Goal: Information Seeking & Learning: Check status

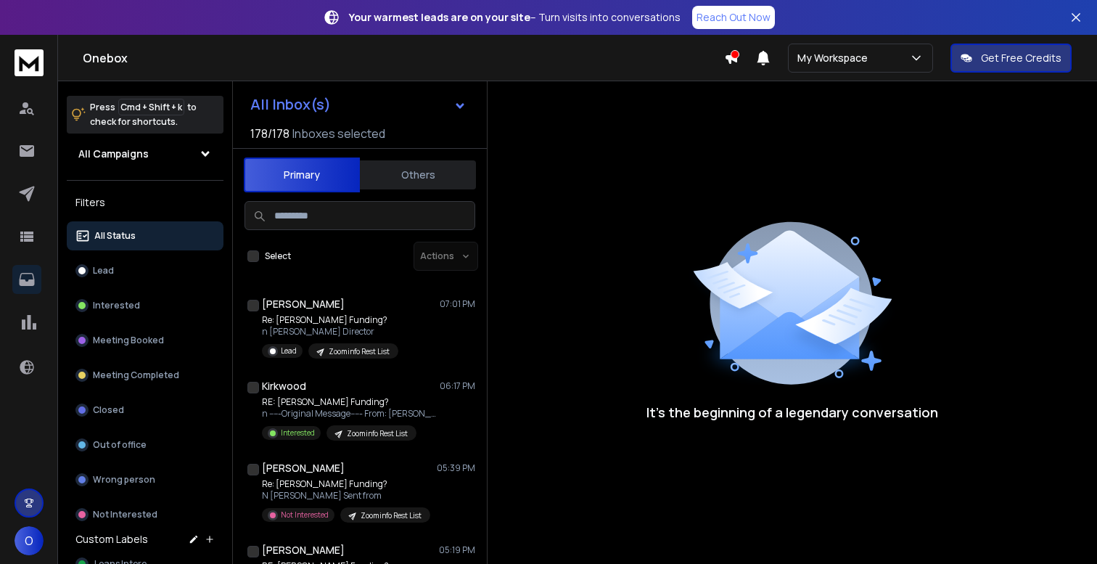
click at [419, 195] on div at bounding box center [360, 212] width 242 height 35
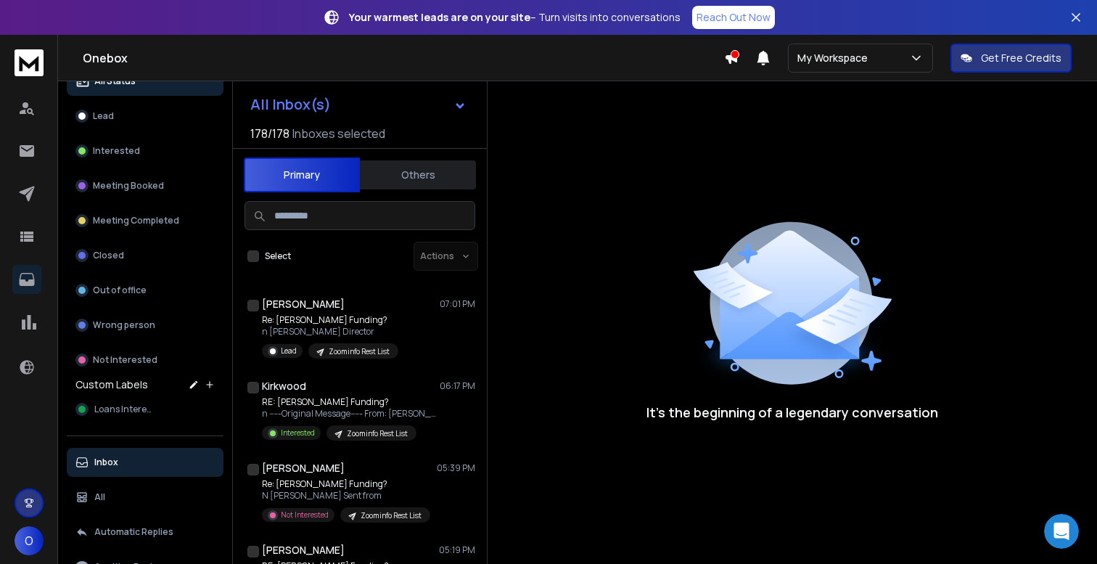
click at [411, 183] on button "Others" at bounding box center [418, 175] width 116 height 32
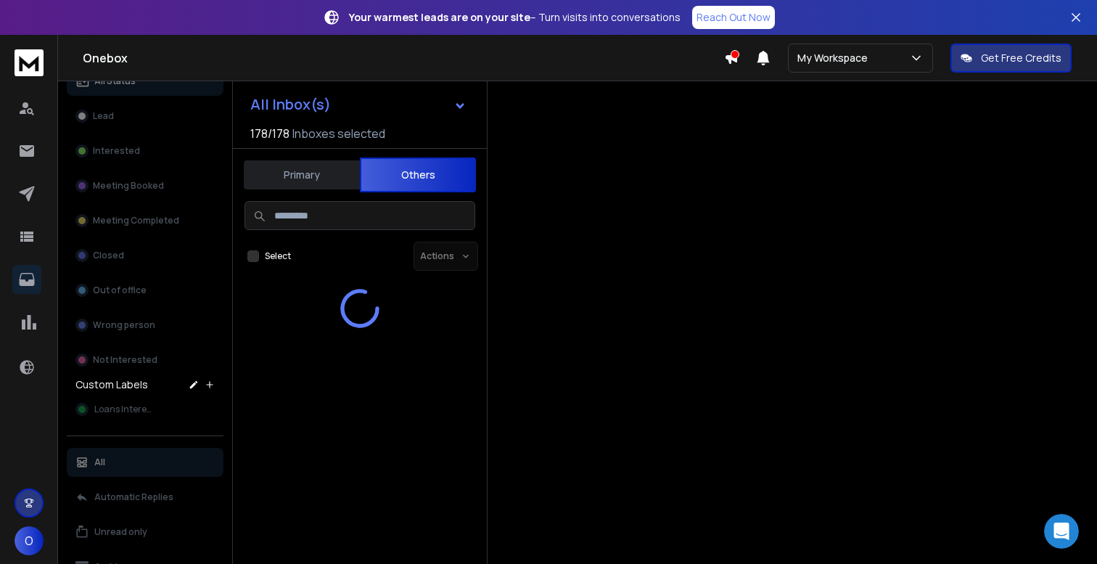
click at [411, 183] on button "Others" at bounding box center [418, 174] width 116 height 35
click at [332, 181] on button "Primary" at bounding box center [302, 175] width 116 height 32
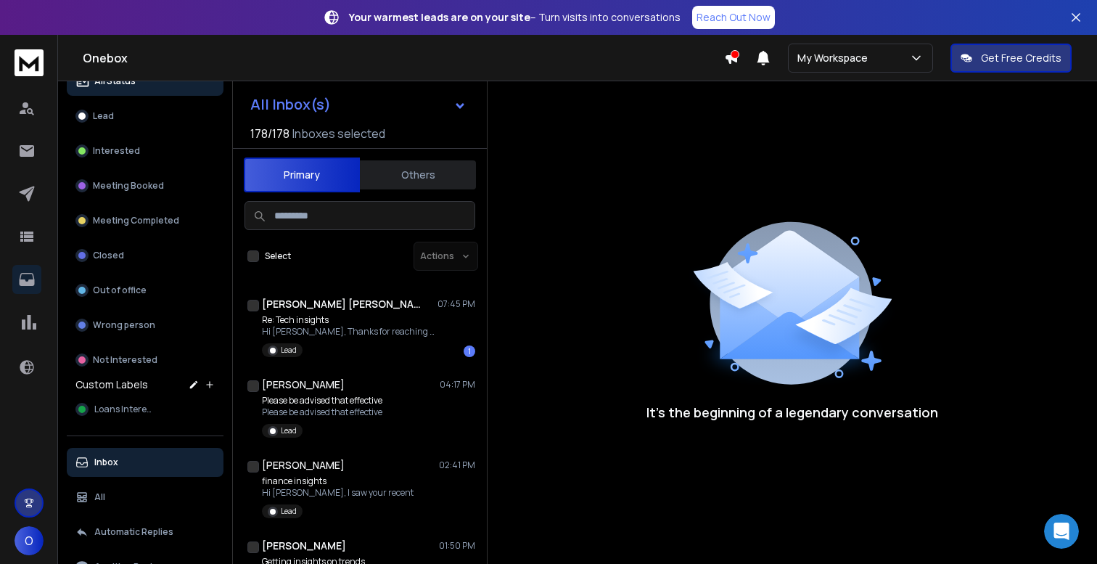
click at [332, 181] on button "Primary" at bounding box center [302, 174] width 116 height 35
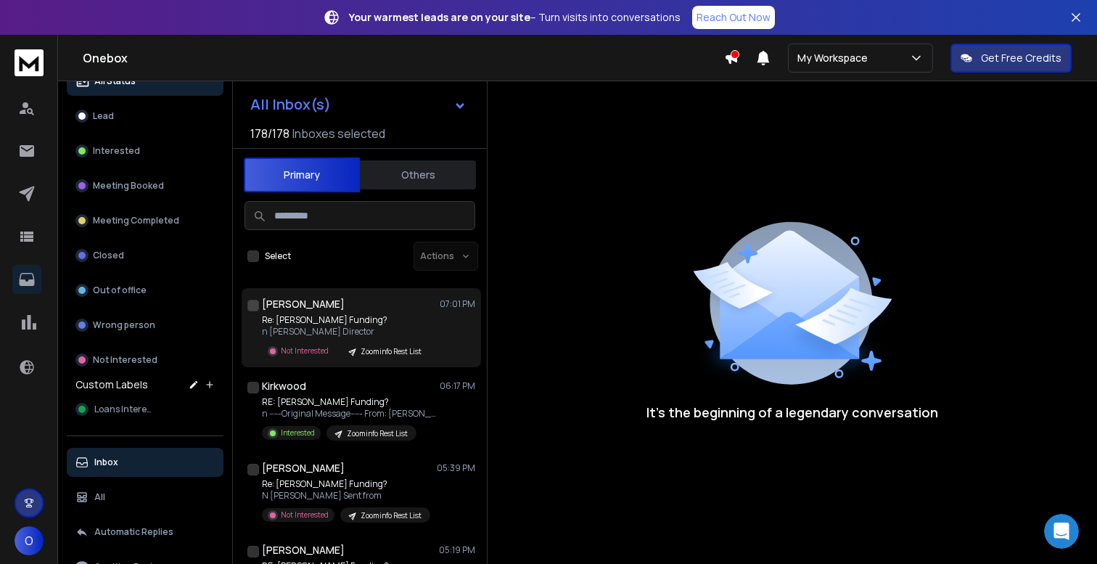
click at [435, 324] on div "Re: [PERSON_NAME] Funding? n [PERSON_NAME] Director Not Interested Zoominfo Res…" at bounding box center [368, 336] width 213 height 44
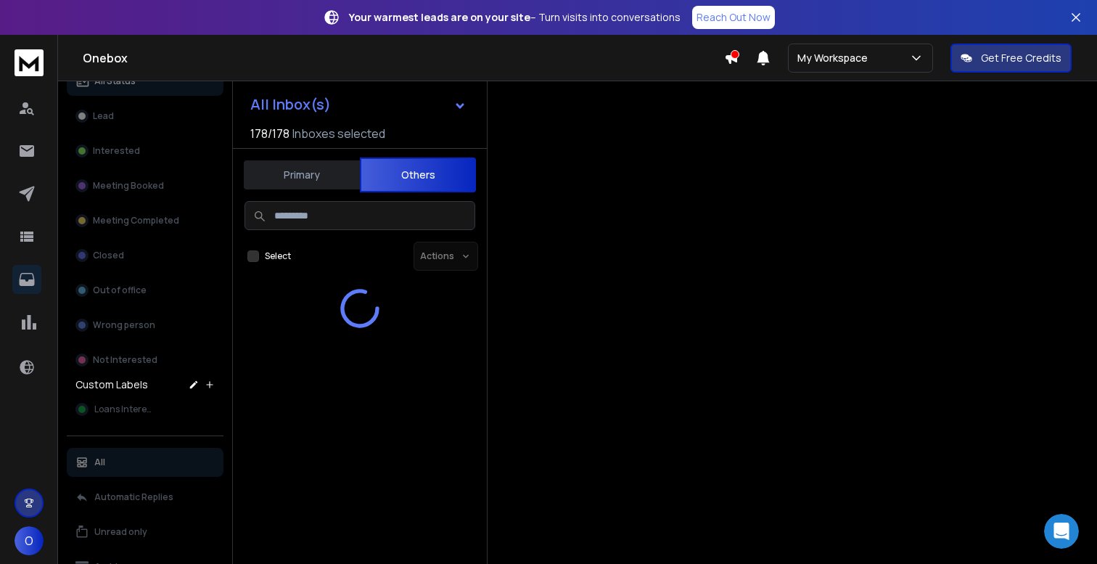
click at [431, 163] on button "Others" at bounding box center [418, 174] width 116 height 35
click at [426, 176] on button "Others" at bounding box center [418, 174] width 116 height 35
drag, startPoint x: 426, startPoint y: 176, endPoint x: 327, endPoint y: 177, distance: 99.4
click at [425, 176] on button "Others" at bounding box center [418, 174] width 116 height 35
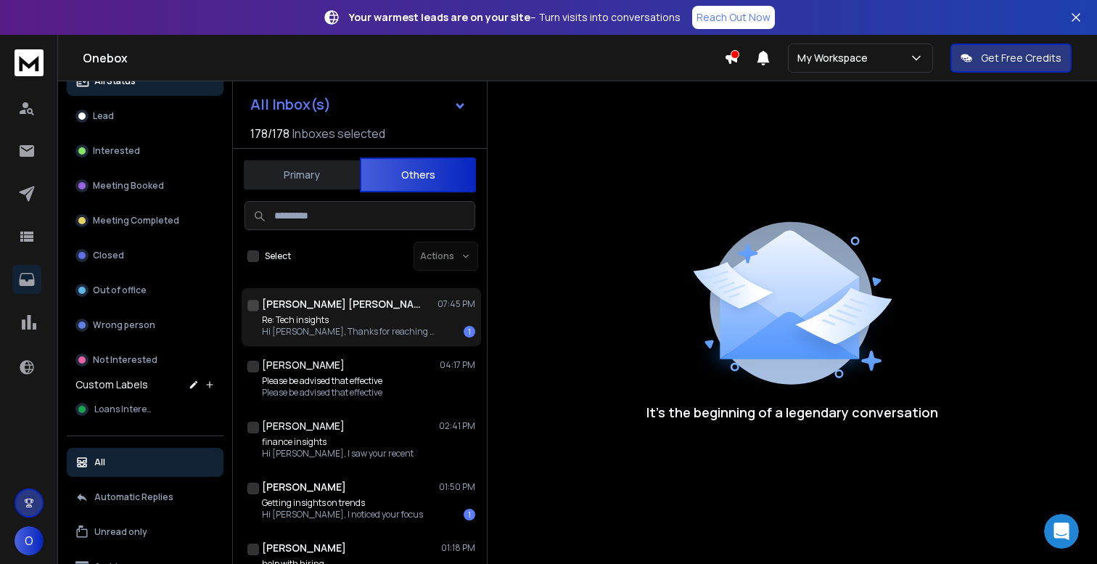
click at [332, 325] on div "Re: Tech insights Hi [PERSON_NAME], Thanks for reaching out!" at bounding box center [349, 325] width 174 height 23
click at [332, 326] on p "Hi [PERSON_NAME], Thanks for reaching out!" at bounding box center [349, 332] width 174 height 12
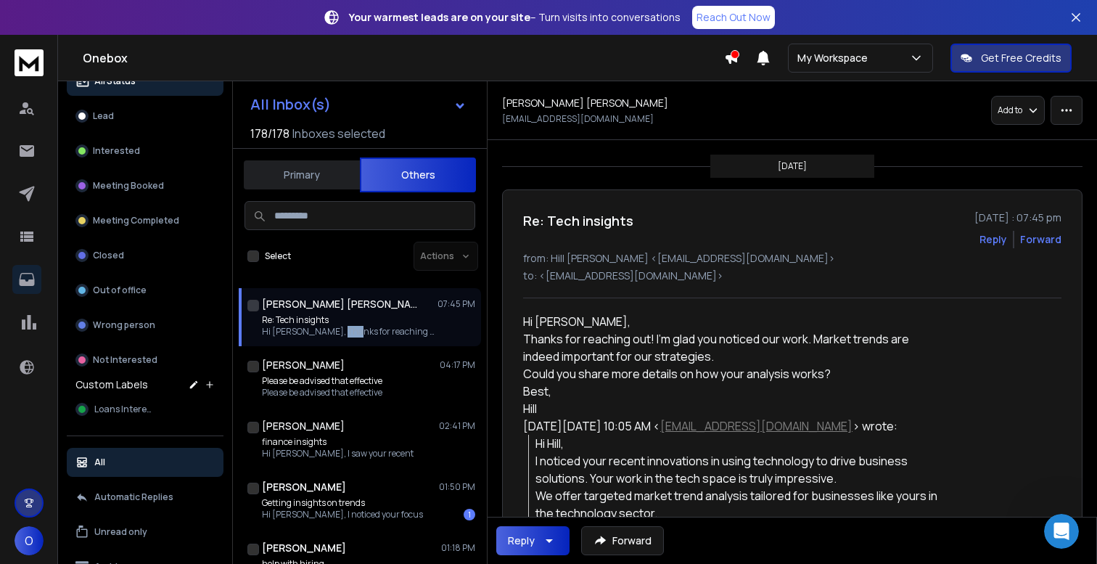
click at [319, 181] on button "Primary" at bounding box center [302, 175] width 116 height 32
